Goal: Communication & Community: Answer question/provide support

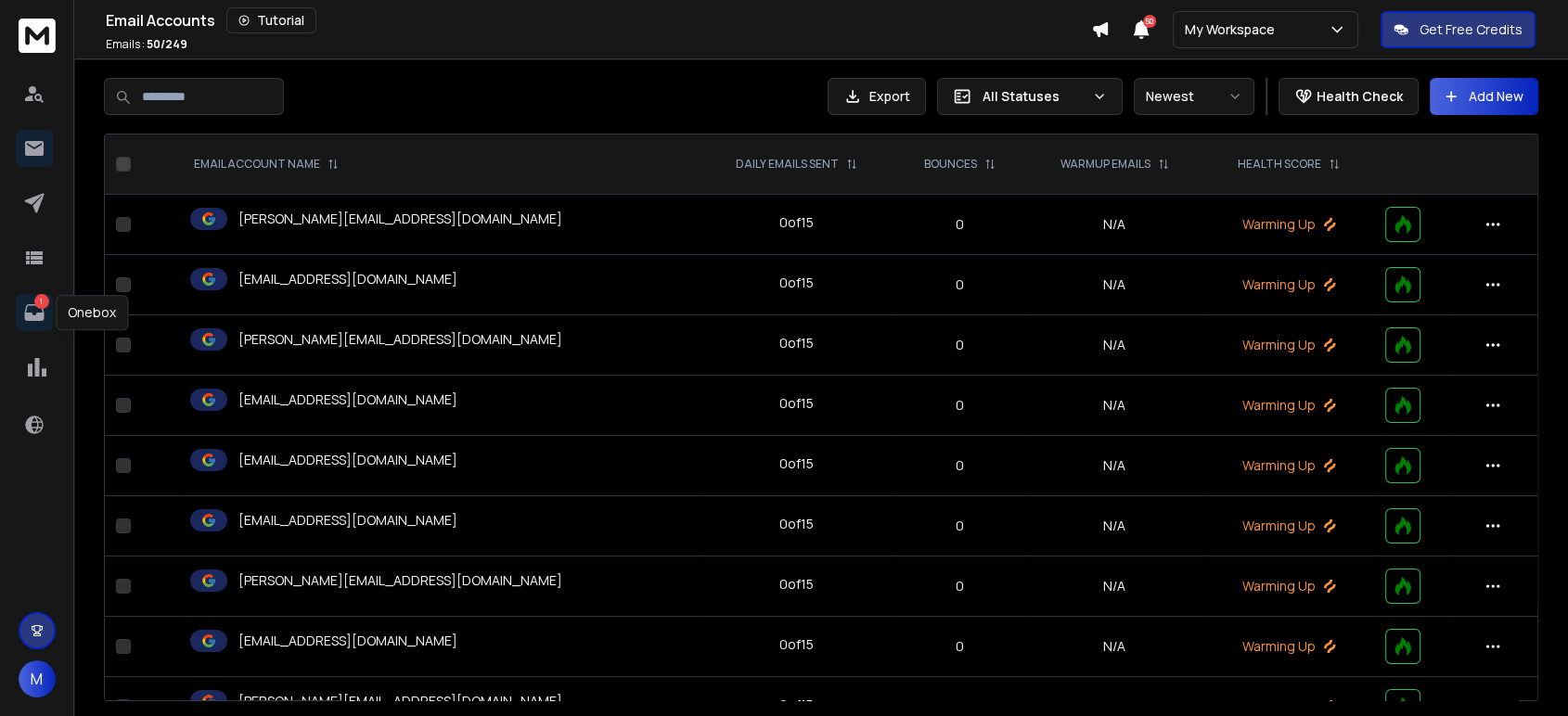
click at [22, 300] on link "1" at bounding box center [34, 312] width 37 height 37
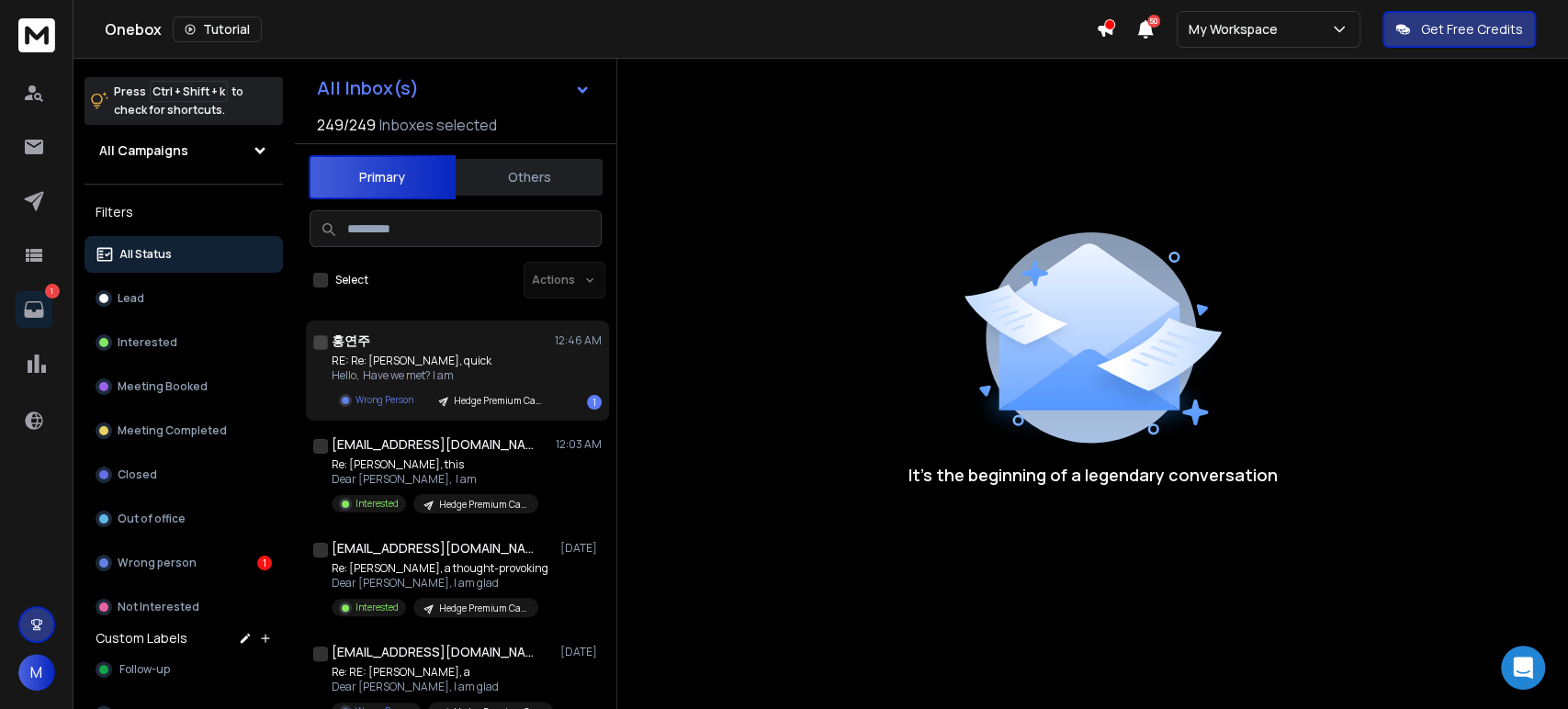
click at [454, 360] on p "RE: Re: Yonjoo Hong, quick" at bounding box center [442, 360] width 220 height 14
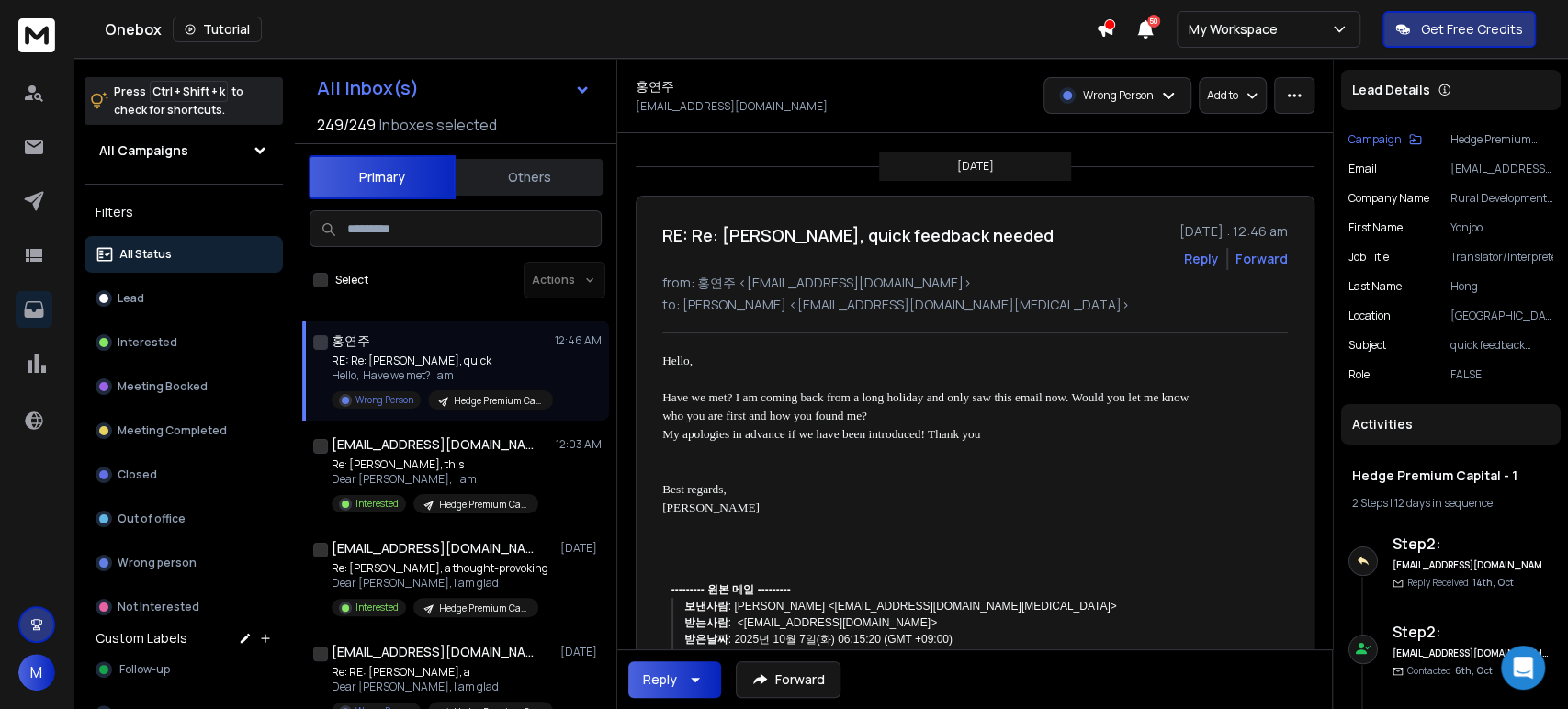
click at [656, 678] on div "Reply" at bounding box center [660, 680] width 34 height 18
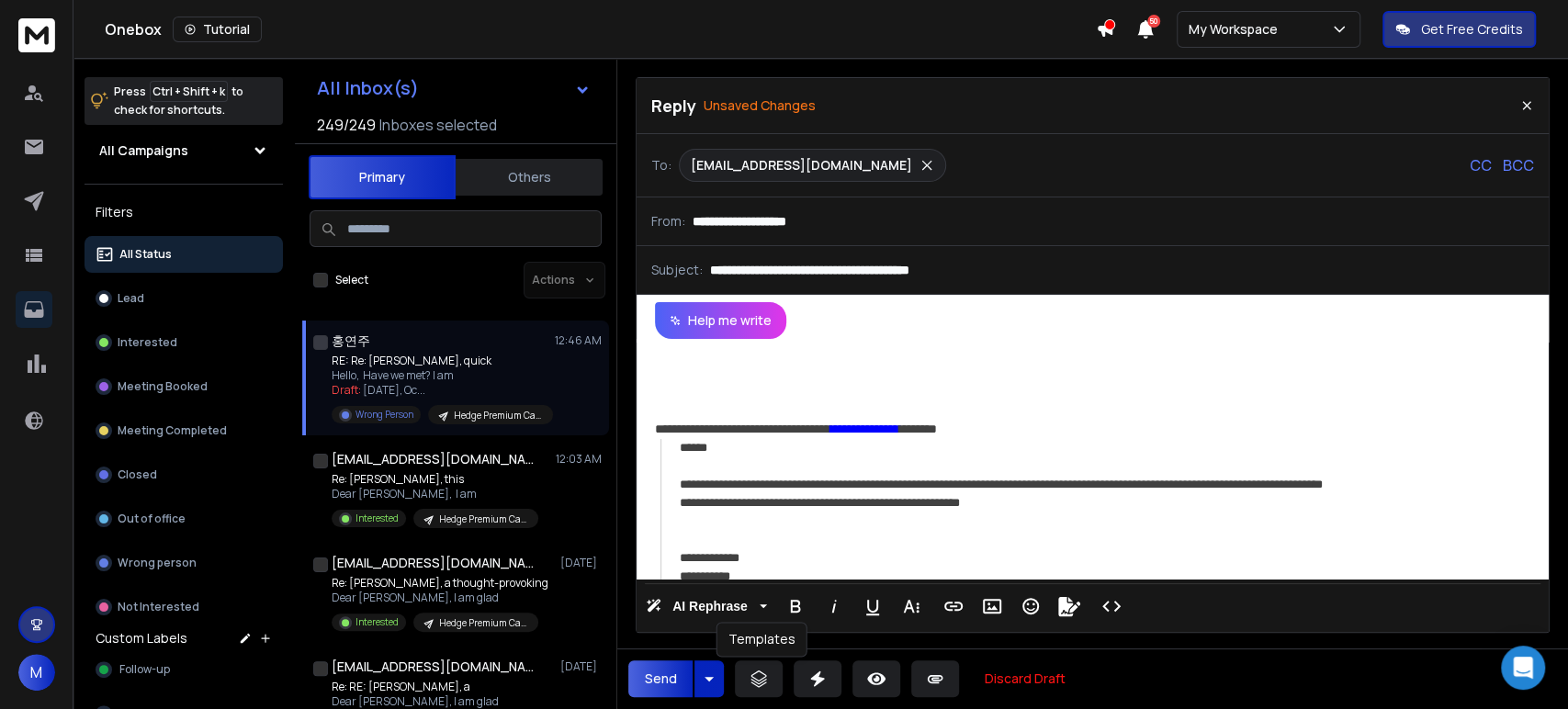
click at [762, 690] on button at bounding box center [758, 679] width 48 height 37
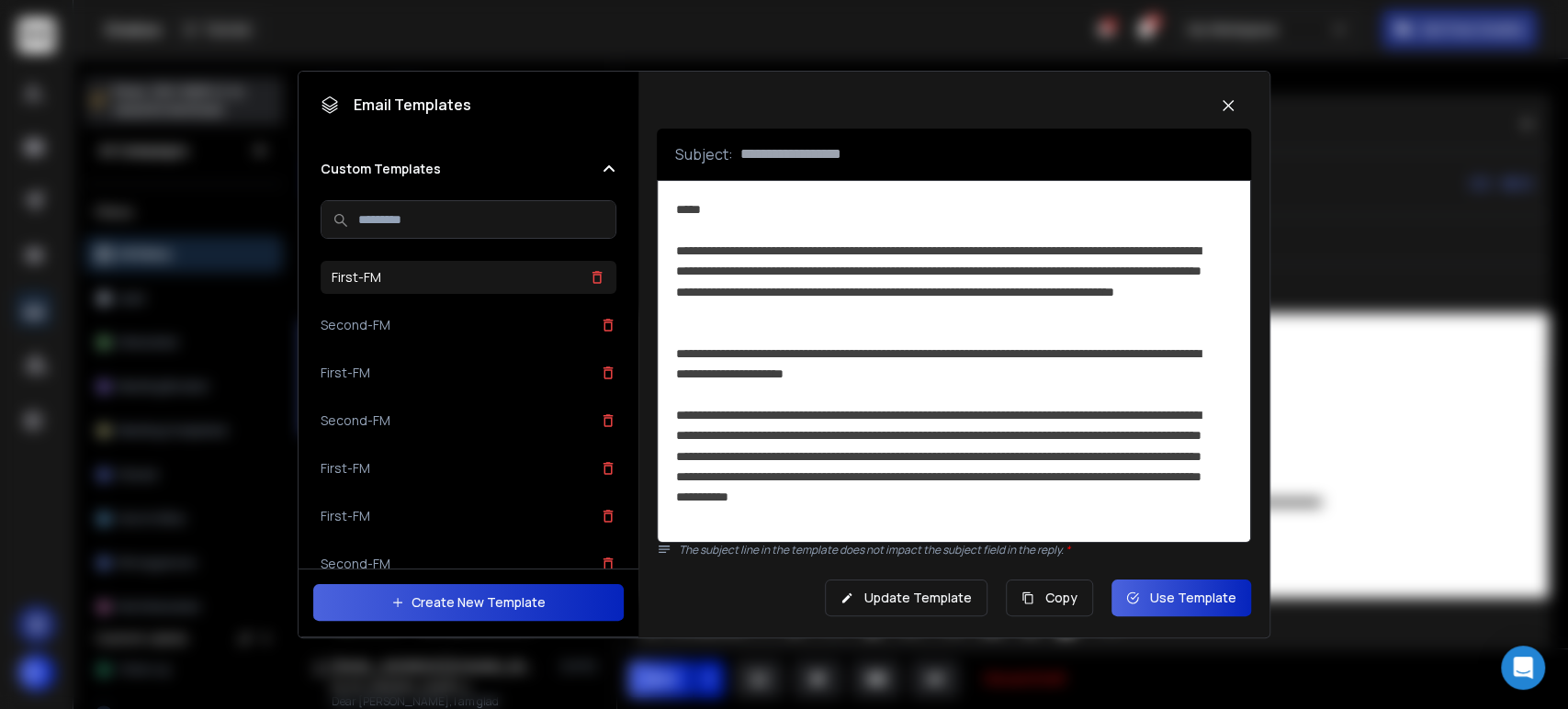
click at [1182, 611] on button "Use Template" at bounding box center [1181, 598] width 140 height 37
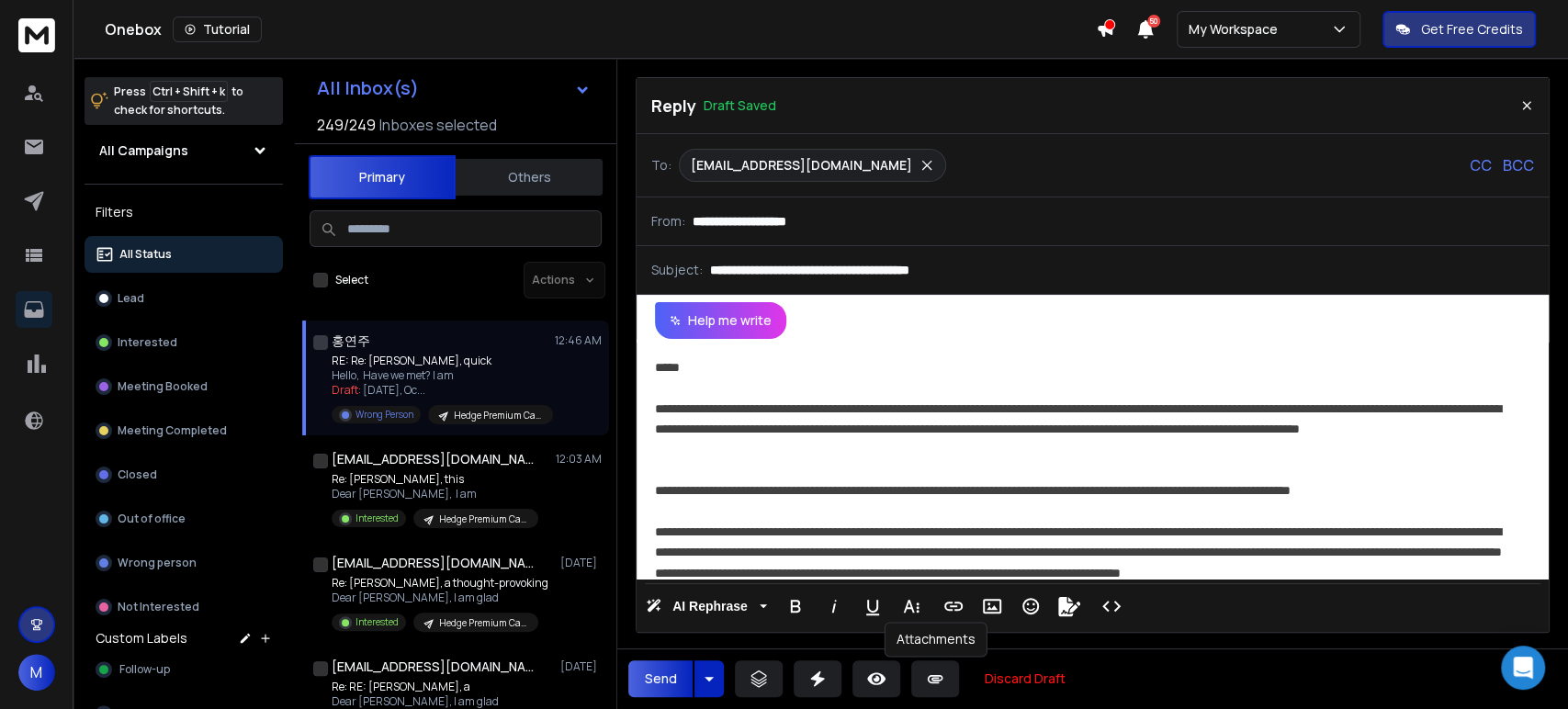
click at [934, 690] on button at bounding box center [935, 679] width 48 height 37
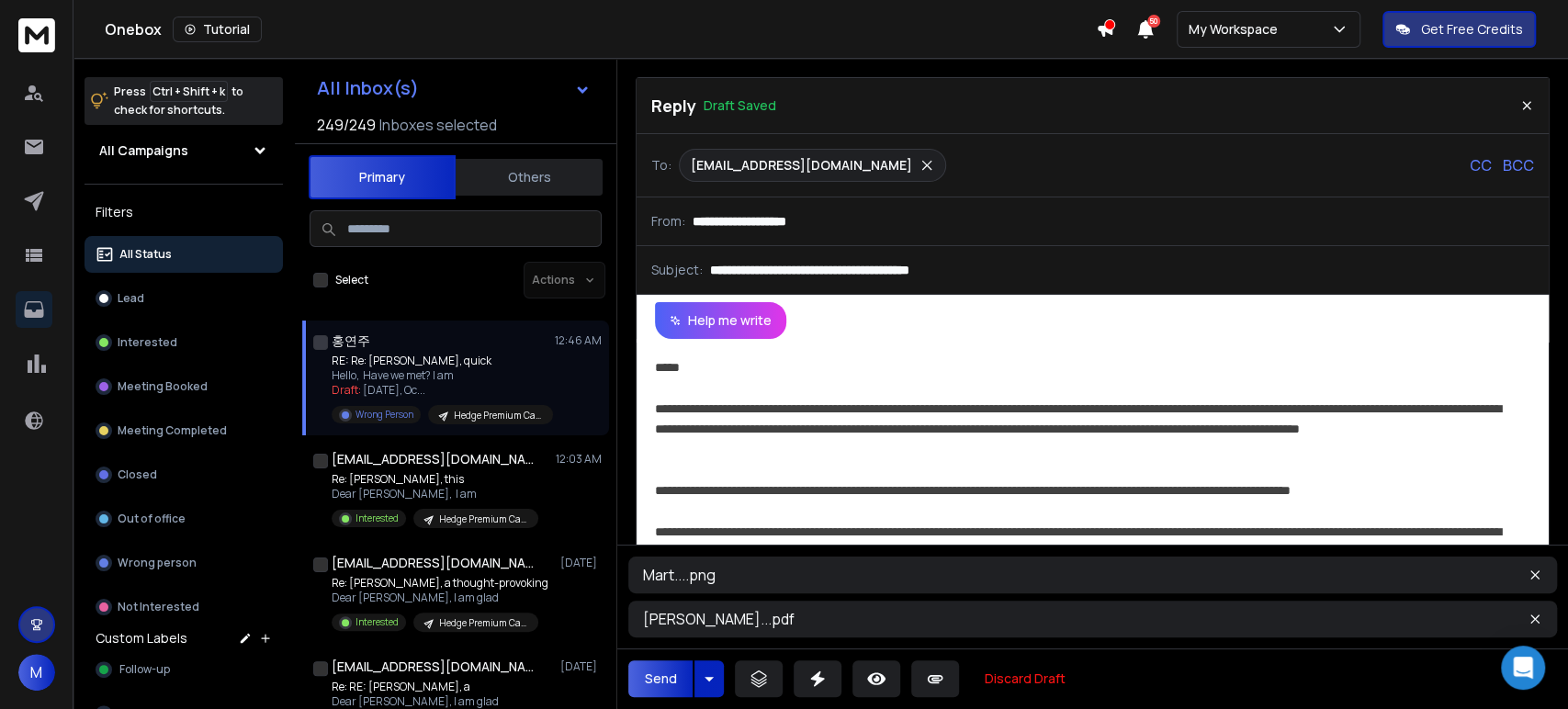
drag, startPoint x: 839, startPoint y: 263, endPoint x: 755, endPoint y: 274, distance: 84.7
click at [755, 274] on input "**********" at bounding box center [1121, 270] width 824 height 18
click at [790, 370] on div "*****" at bounding box center [1082, 367] width 855 height 20
click at [656, 681] on button "Send" at bounding box center [660, 679] width 65 height 37
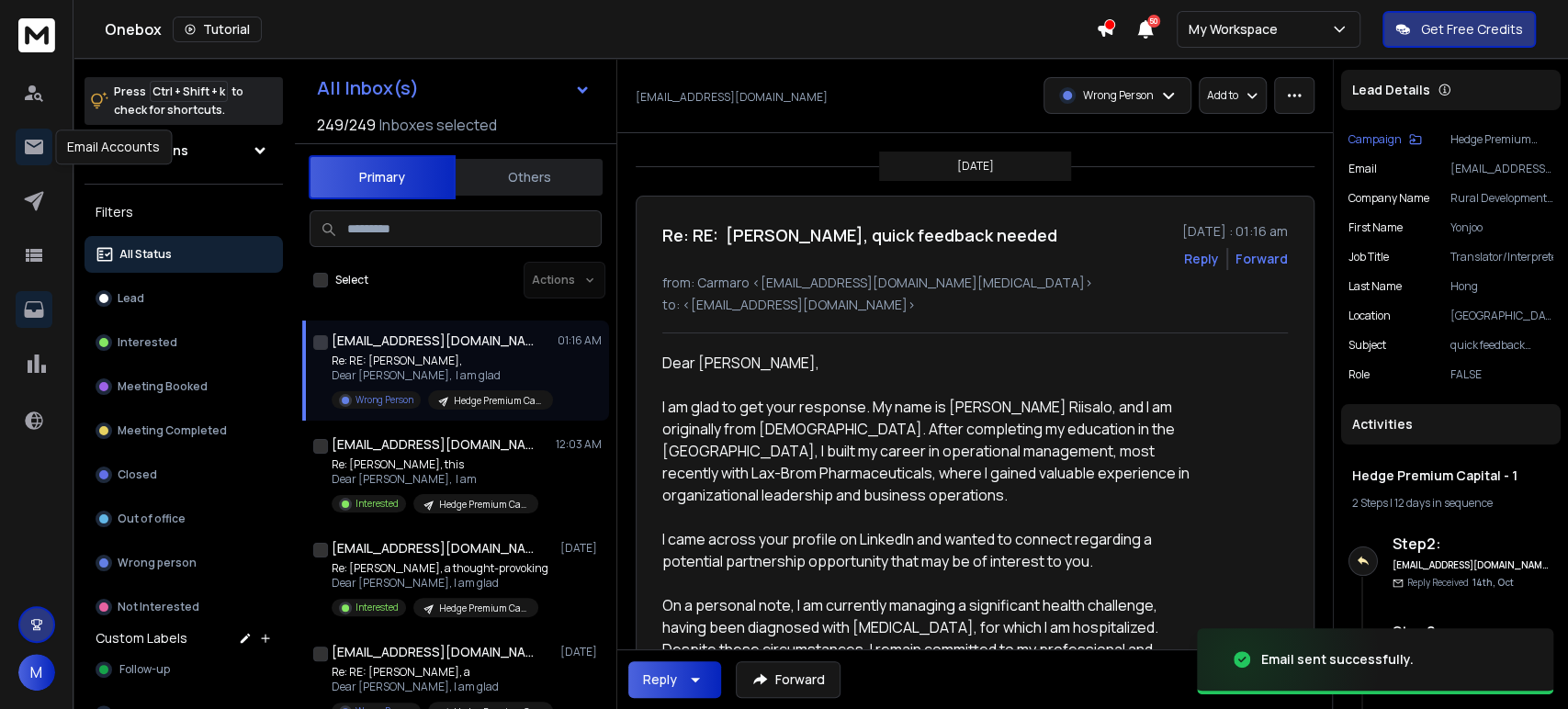
click at [29, 152] on icon at bounding box center [33, 146] width 18 height 14
